Goal: Navigation & Orientation: Understand site structure

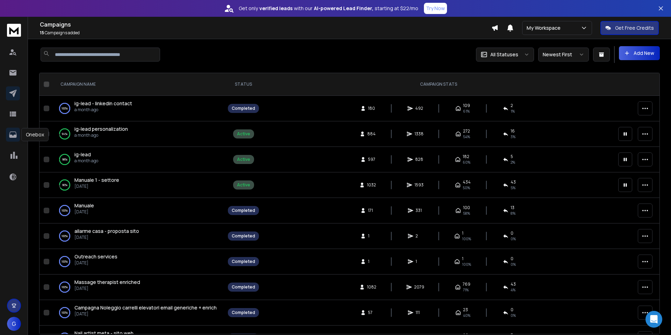
click at [6, 139] on link at bounding box center [13, 134] width 14 height 14
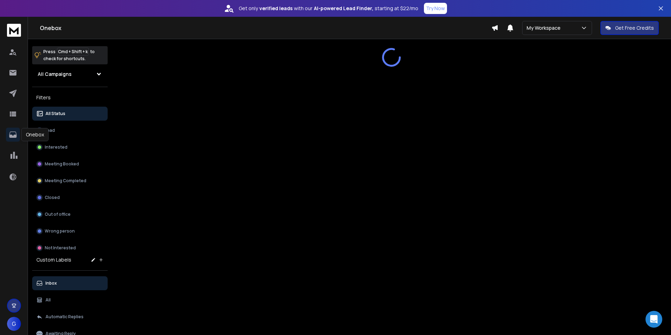
click at [6, 139] on link at bounding box center [13, 134] width 14 height 14
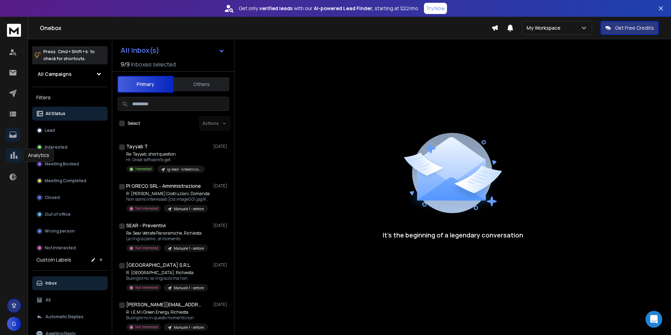
click at [15, 154] on icon at bounding box center [14, 155] width 10 height 10
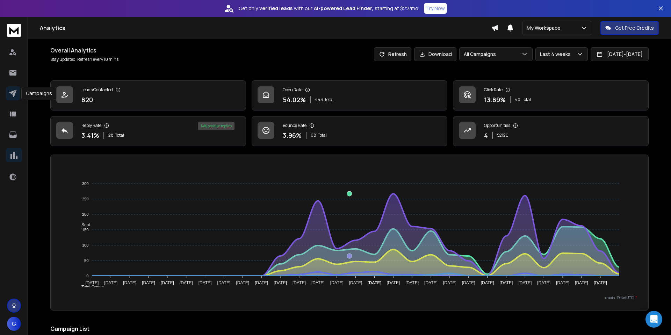
click at [16, 96] on icon at bounding box center [13, 93] width 8 height 8
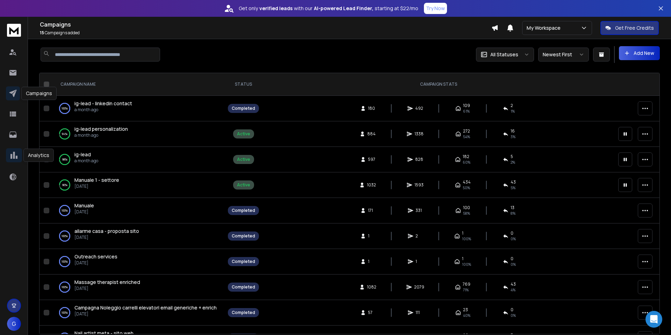
click at [14, 160] on link at bounding box center [14, 155] width 16 height 16
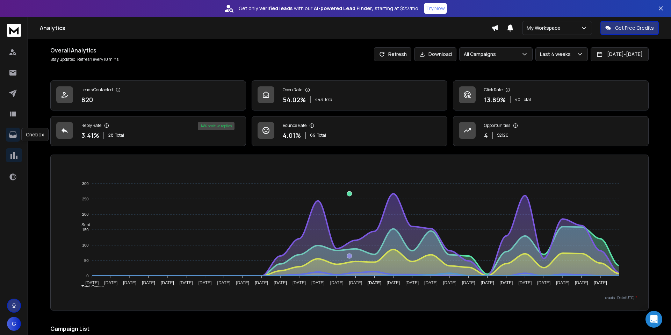
click at [13, 131] on icon at bounding box center [13, 134] width 8 height 8
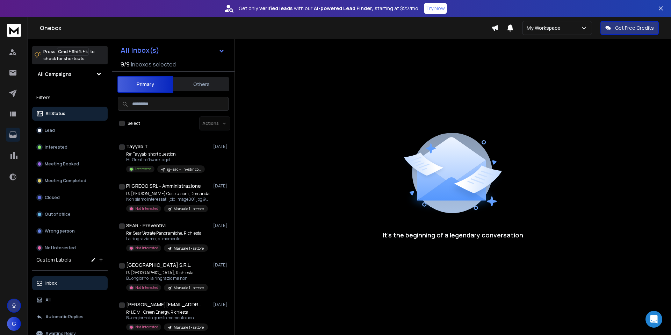
click at [187, 79] on button "Others" at bounding box center [201, 83] width 56 height 15
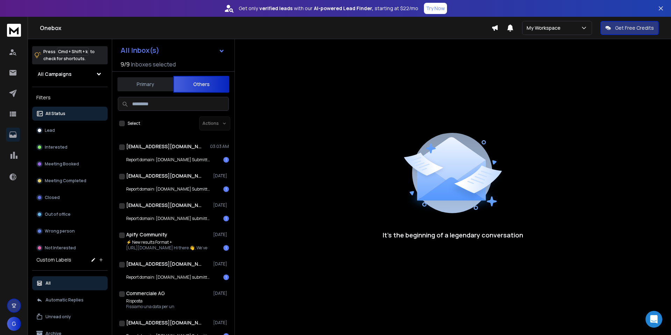
click at [139, 86] on button "Primary" at bounding box center [145, 83] width 56 height 15
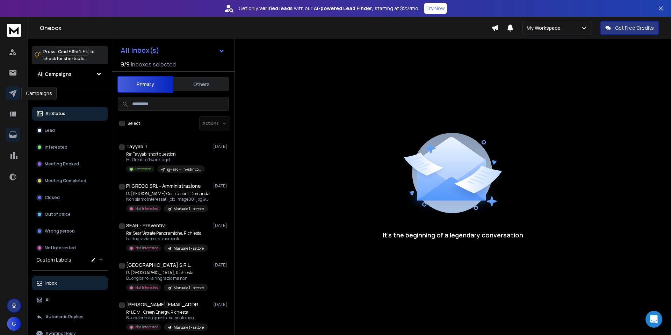
click at [16, 87] on link at bounding box center [13, 93] width 14 height 14
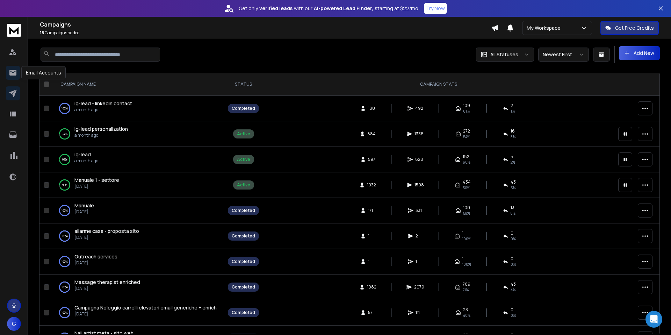
click at [13, 71] on icon at bounding box center [12, 73] width 7 height 6
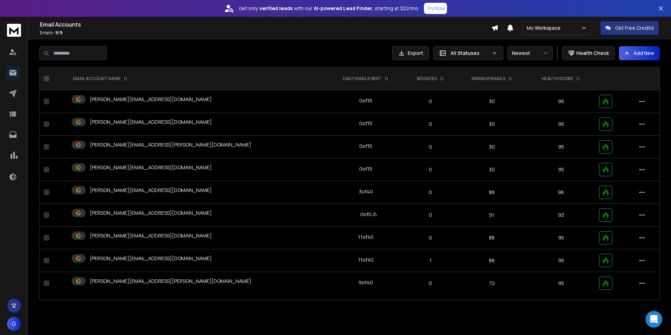
click at [527, 218] on td "93" at bounding box center [560, 215] width 67 height 23
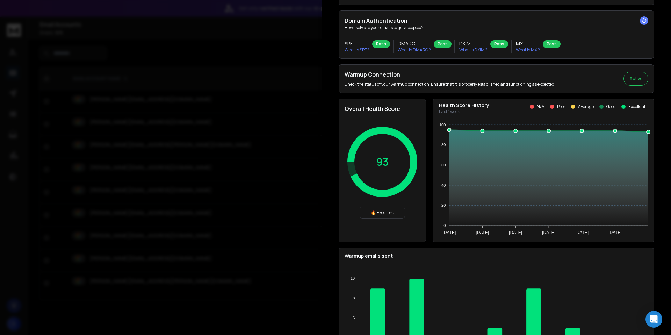
scroll to position [239, 0]
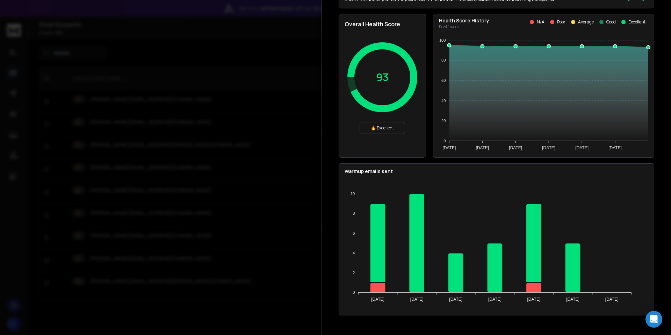
click at [202, 211] on div at bounding box center [335, 167] width 671 height 335
